Goal: Check status: Check status

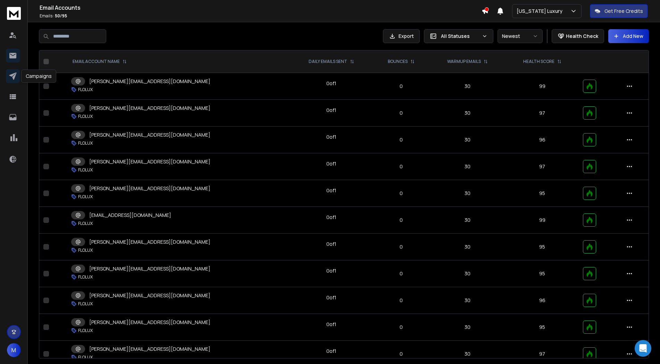
click at [11, 78] on icon at bounding box center [13, 76] width 8 height 8
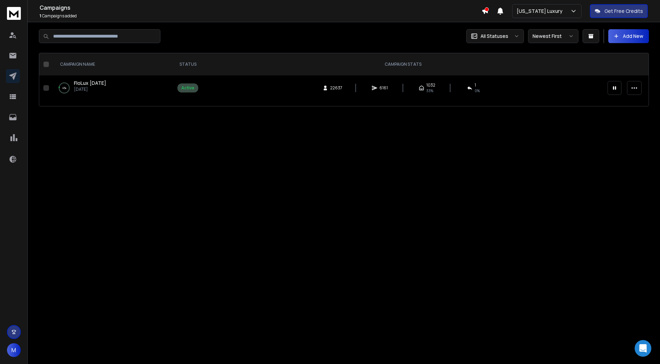
click at [105, 81] on span "FloLux August 2025" at bounding box center [90, 83] width 32 height 7
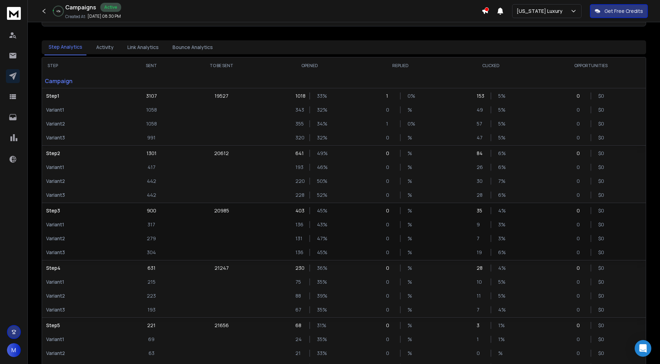
scroll to position [328, 0]
